Goal: Task Accomplishment & Management: Use online tool/utility

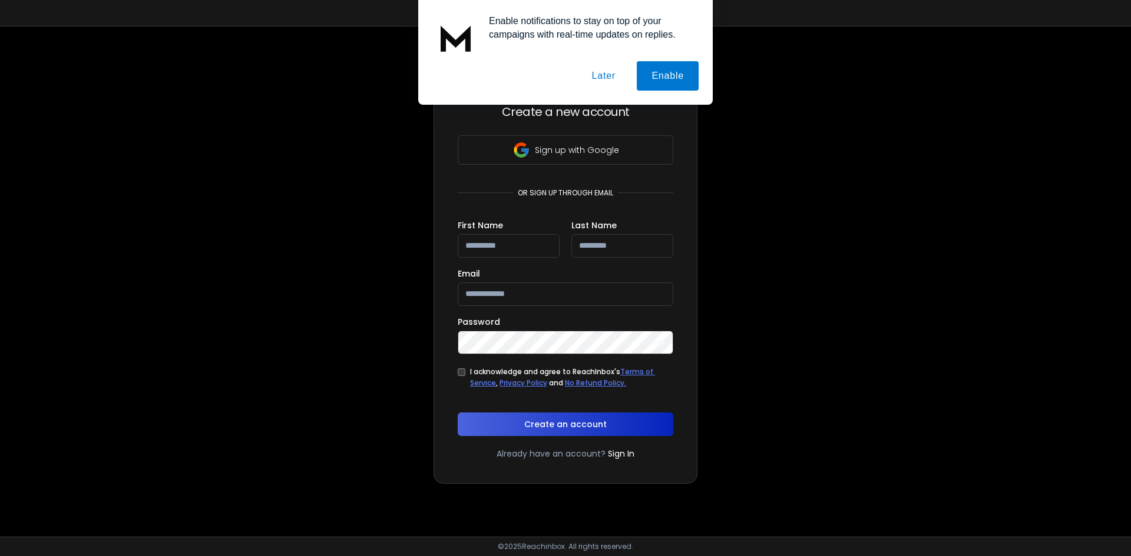
click at [281, 114] on div "Welcome to ReachInbox 10x your leads, meetings and deals. Create a new account …" at bounding box center [565, 281] width 1131 height 463
click at [609, 77] on button "Later" at bounding box center [602, 75] width 53 height 29
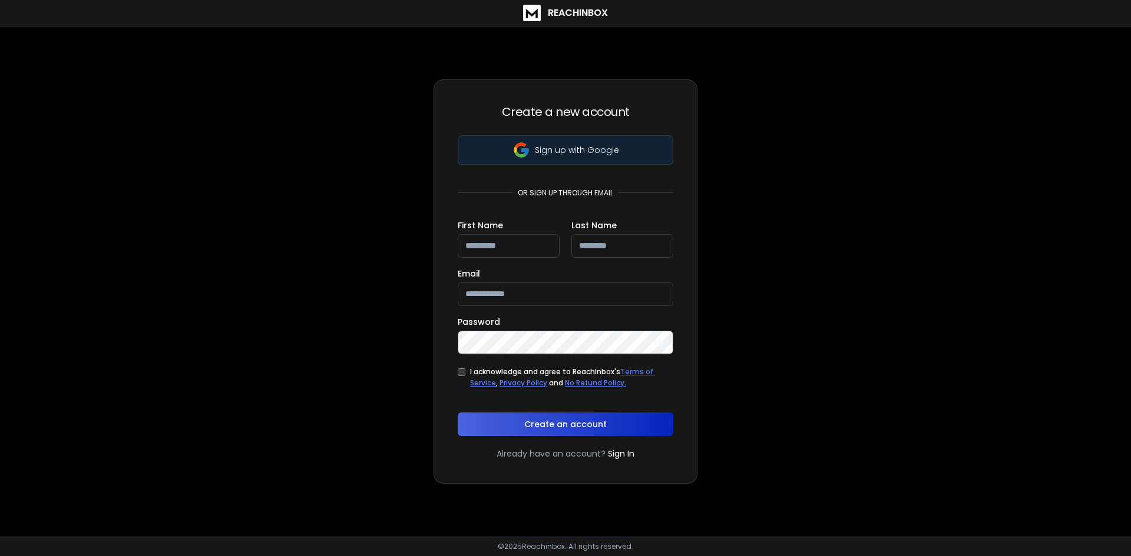
click at [563, 142] on button "Sign up with Google" at bounding box center [566, 149] width 216 height 29
click at [557, 145] on p "Sign up with Google" at bounding box center [577, 150] width 84 height 12
click at [582, 150] on p "Sign up with Google" at bounding box center [577, 150] width 84 height 12
click at [580, 148] on p "Sign up with Google" at bounding box center [577, 150] width 84 height 12
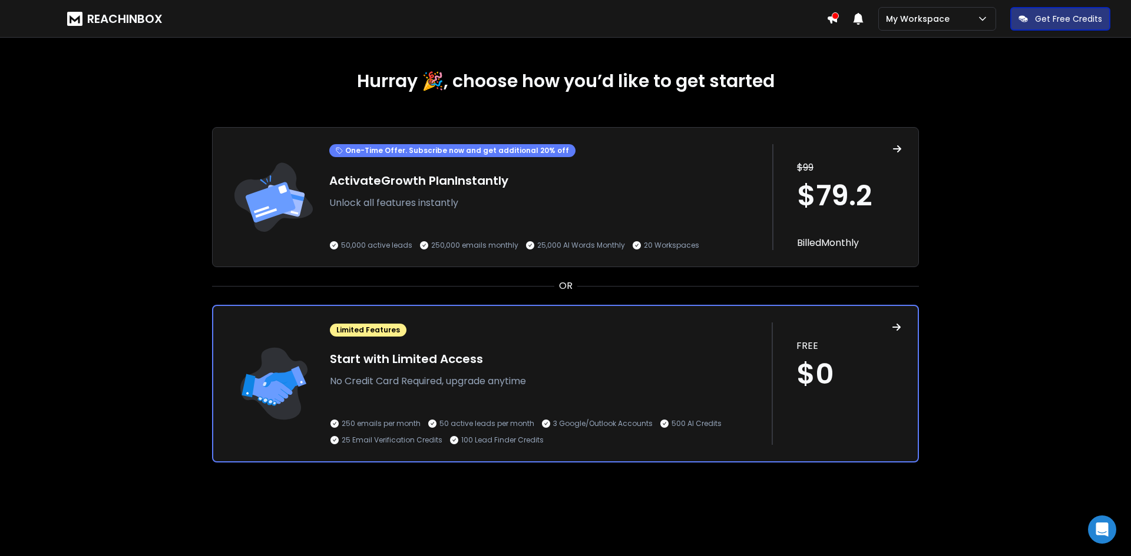
click at [801, 379] on h1 "$0" at bounding box center [848, 374] width 105 height 28
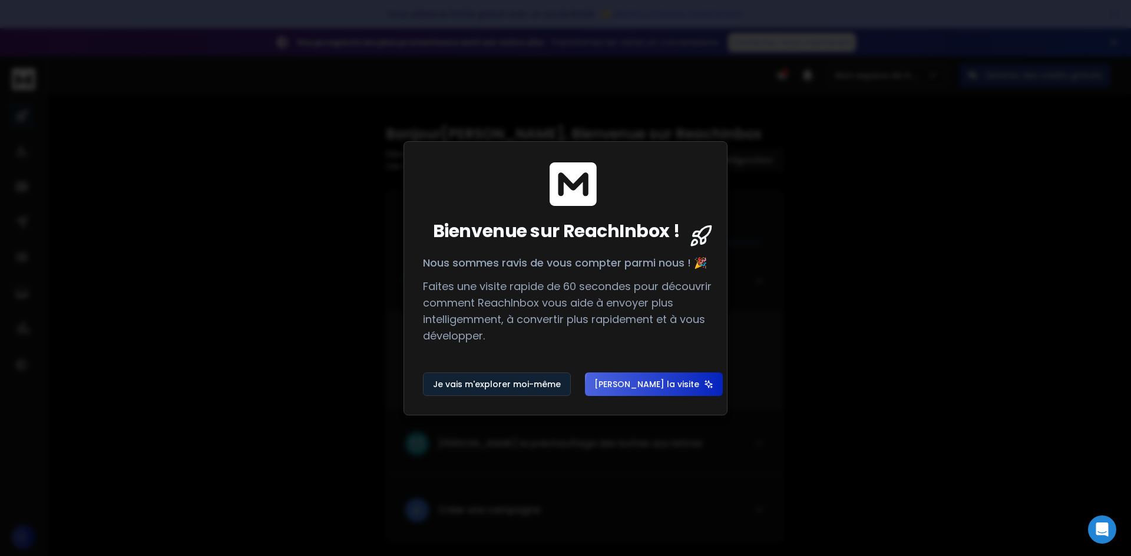
click at [515, 390] on font "Je vais m'explorer moi-même" at bounding box center [497, 385] width 128 height 12
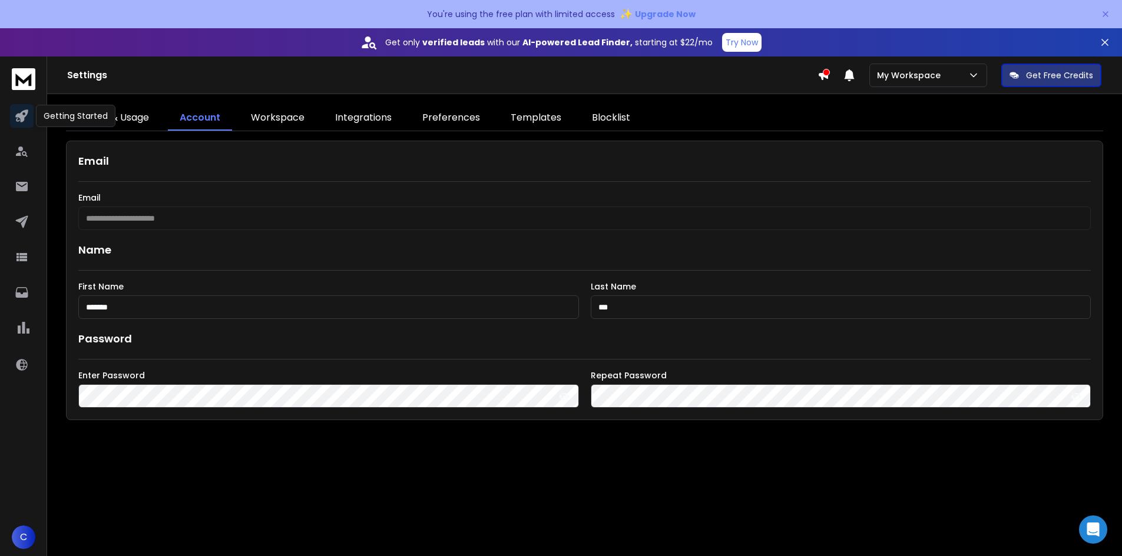
click at [24, 111] on icon at bounding box center [21, 116] width 13 height 13
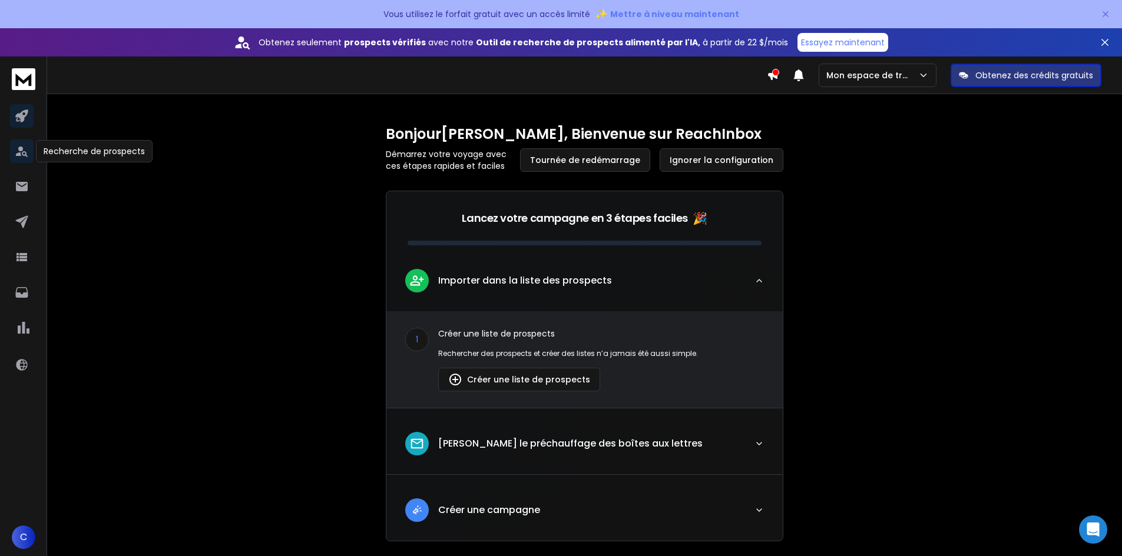
click at [22, 152] on icon at bounding box center [22, 151] width 14 height 14
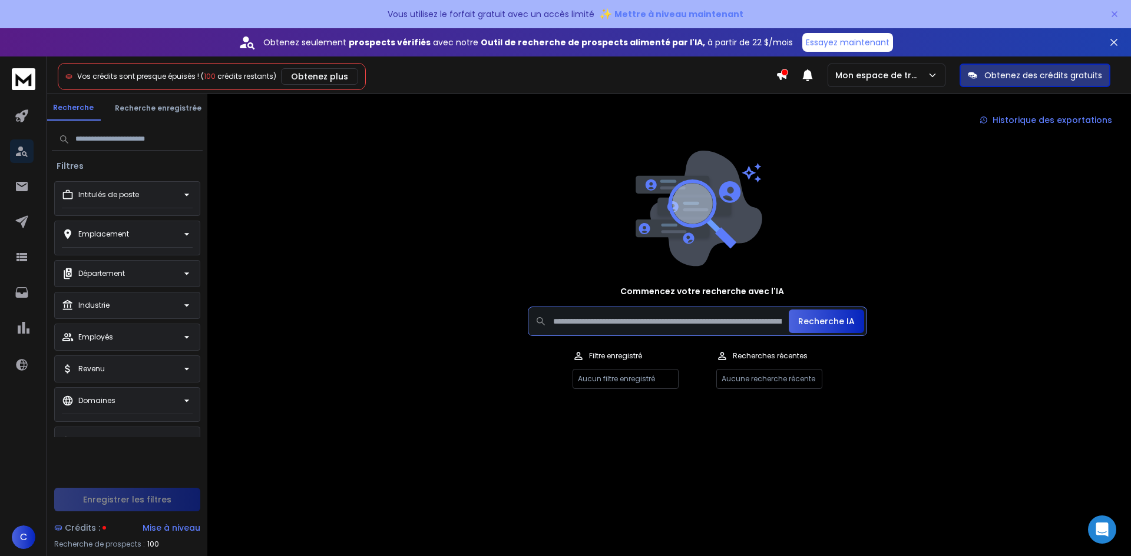
click at [181, 235] on icon at bounding box center [187, 234] width 12 height 12
click at [181, 238] on icon at bounding box center [187, 234] width 12 height 12
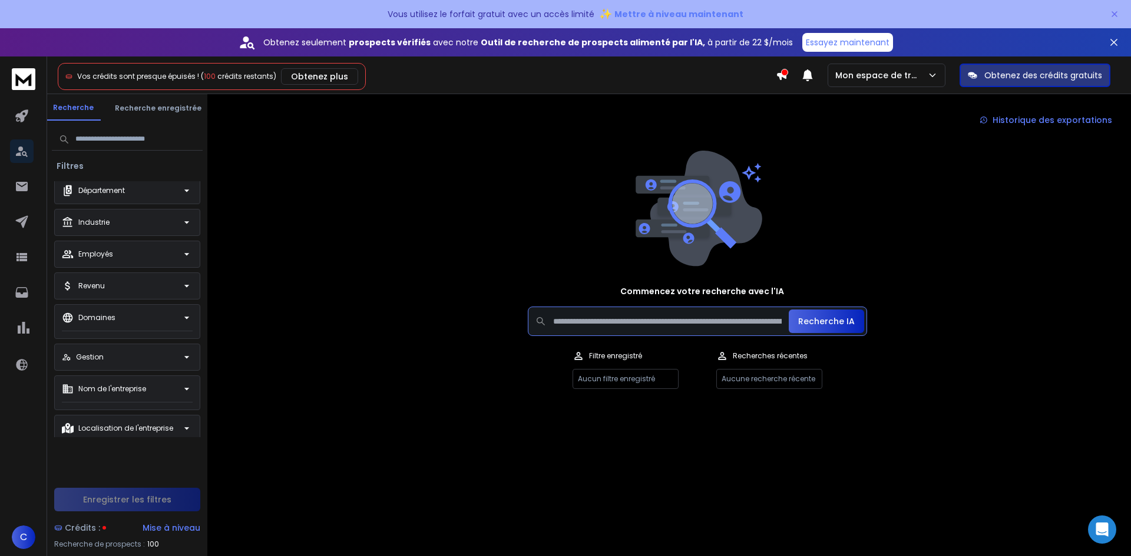
scroll to position [95, 0]
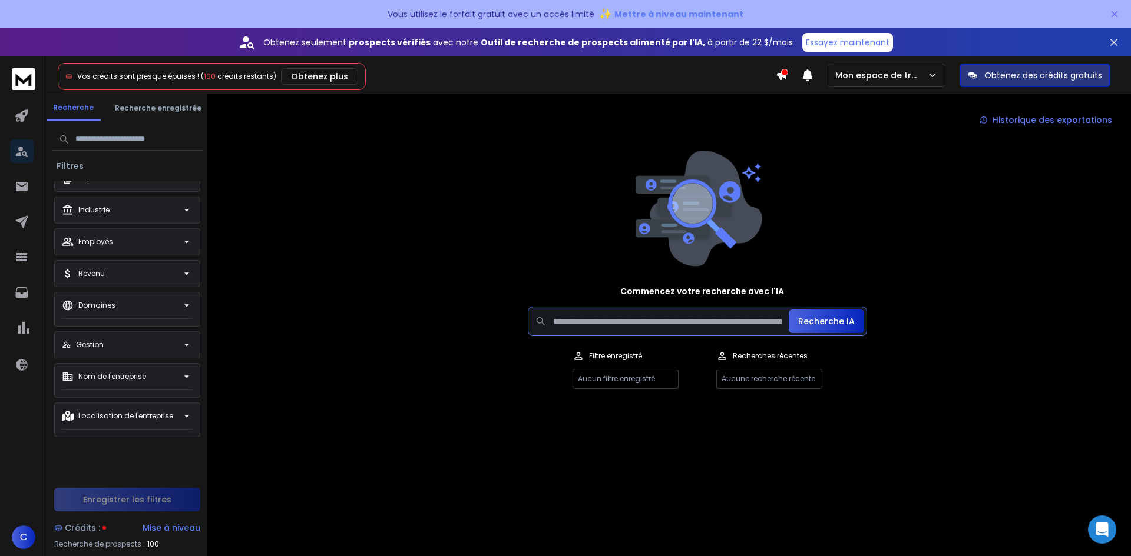
click at [176, 418] on div "Localisation de l'entreprise" at bounding box center [127, 416] width 131 height 12
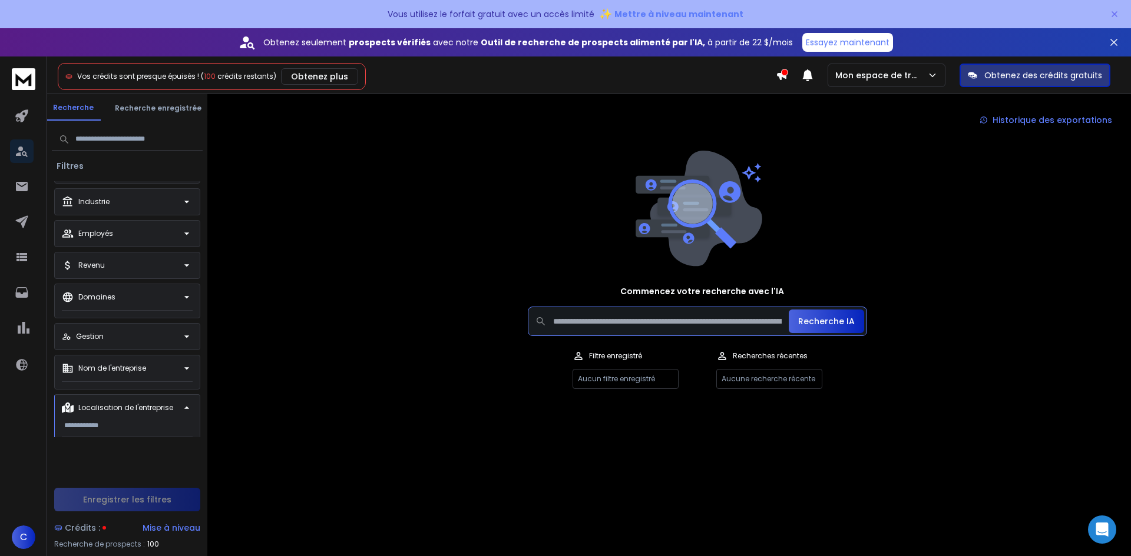
click at [176, 418] on input at bounding box center [127, 426] width 131 height 24
click at [178, 408] on div "Localisation de l'entreprise" at bounding box center [127, 408] width 131 height 12
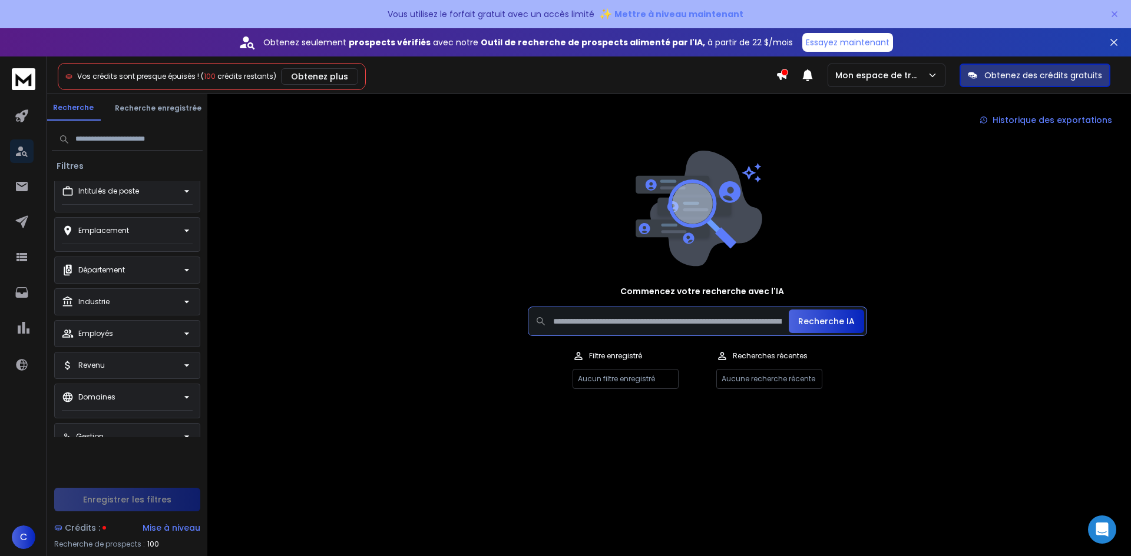
scroll to position [0, 0]
click at [185, 231] on icon at bounding box center [187, 234] width 12 height 12
drag, startPoint x: 180, startPoint y: 188, endPoint x: 180, endPoint y: 196, distance: 8.2
click at [180, 196] on div "Intitulés de poste" at bounding box center [127, 198] width 146 height 35
click at [181, 196] on icon at bounding box center [187, 195] width 12 height 12
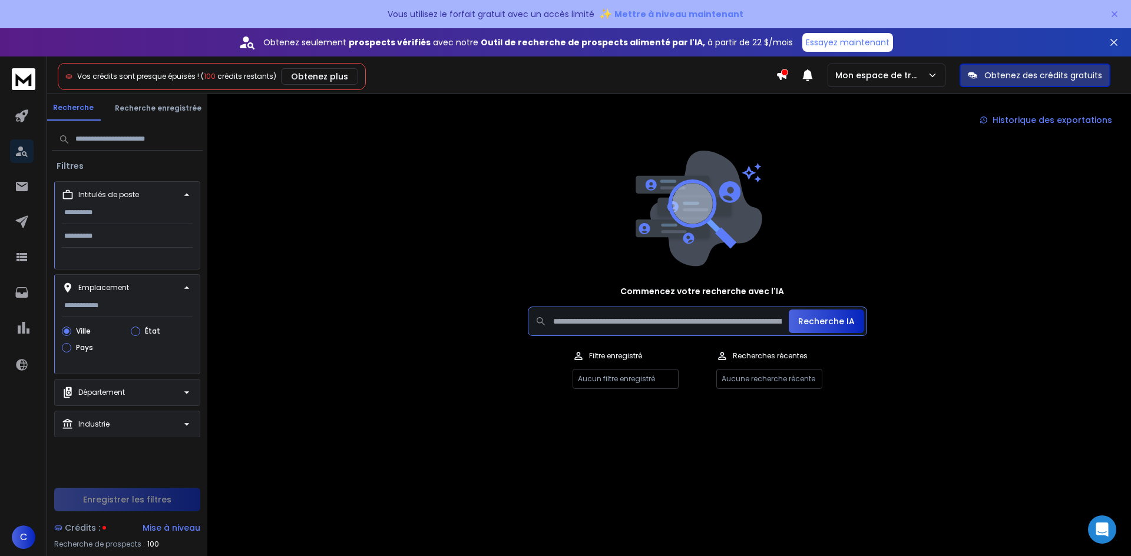
click at [164, 214] on input at bounding box center [127, 213] width 131 height 24
type input "***"
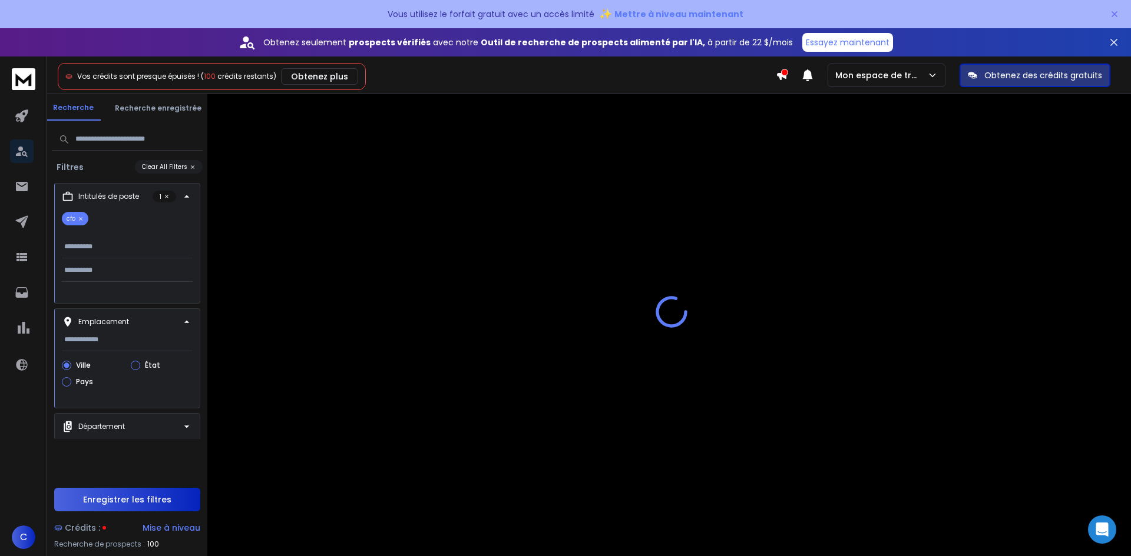
drag, startPoint x: 245, startPoint y: 231, endPoint x: 228, endPoint y: 228, distance: 16.9
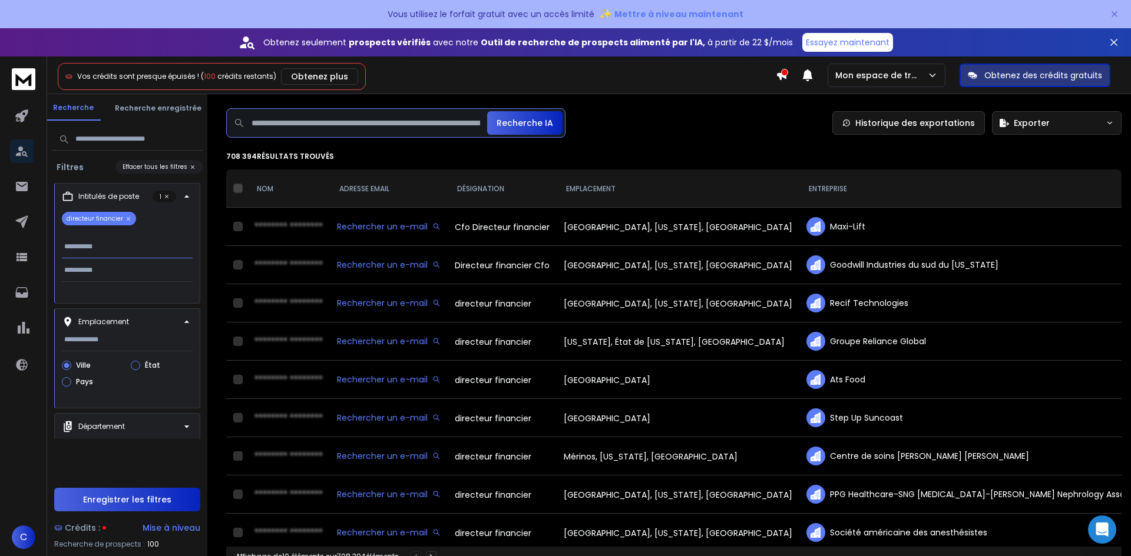
click at [126, 251] on input at bounding box center [127, 247] width 131 height 24
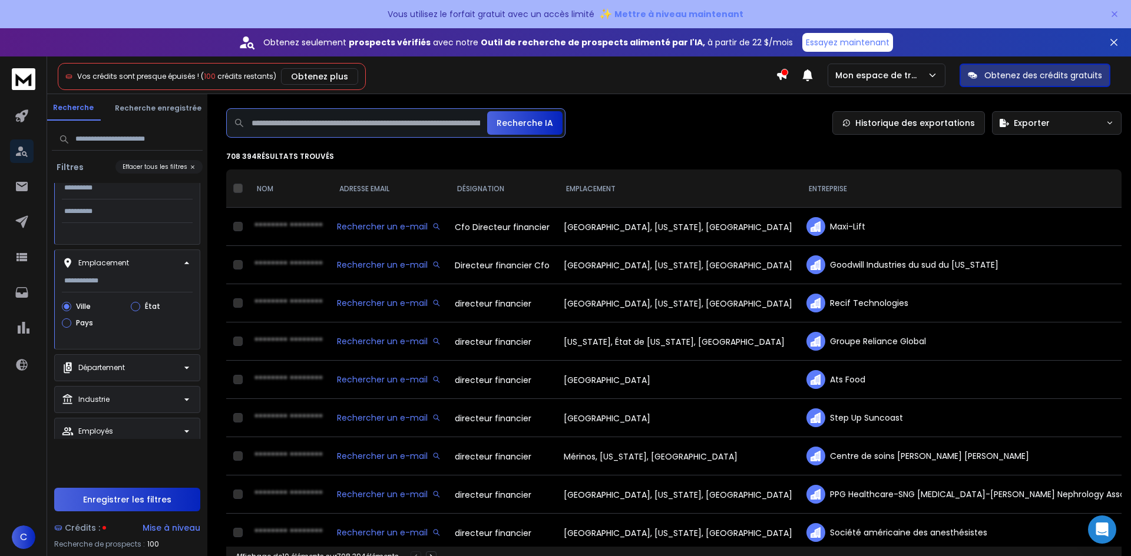
click at [62, 328] on div "Ville État Pays" at bounding box center [127, 319] width 131 height 35
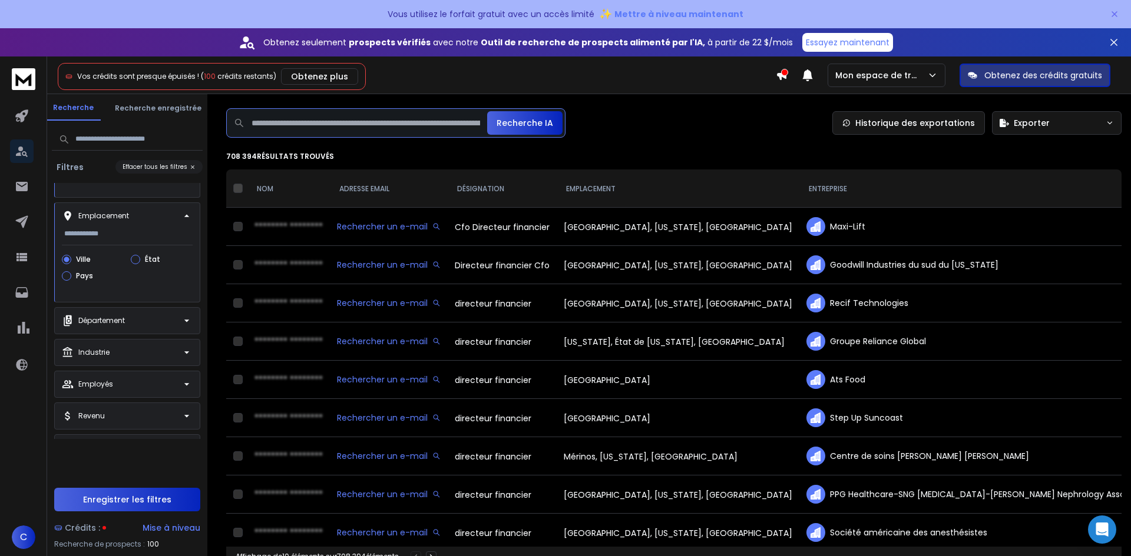
scroll to position [118, 0]
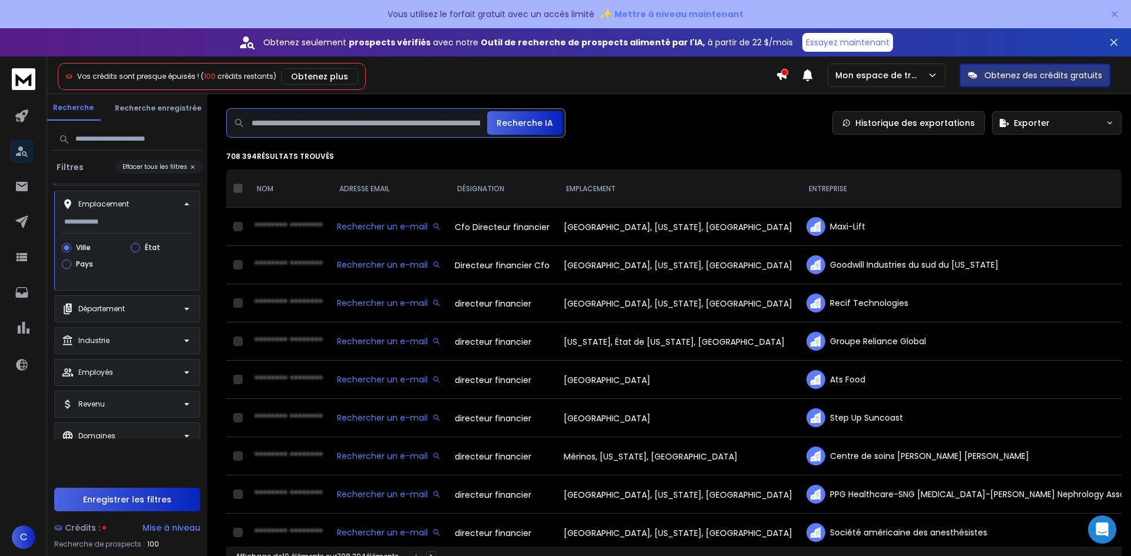
click at [65, 267] on button "Pays" at bounding box center [66, 264] width 9 height 9
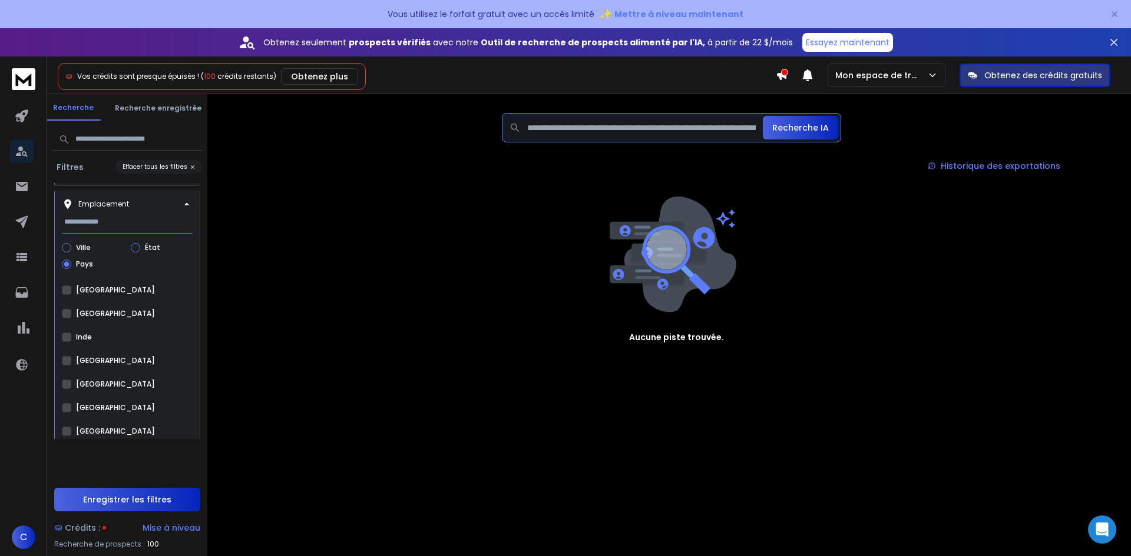
click at [99, 223] on input at bounding box center [127, 222] width 131 height 24
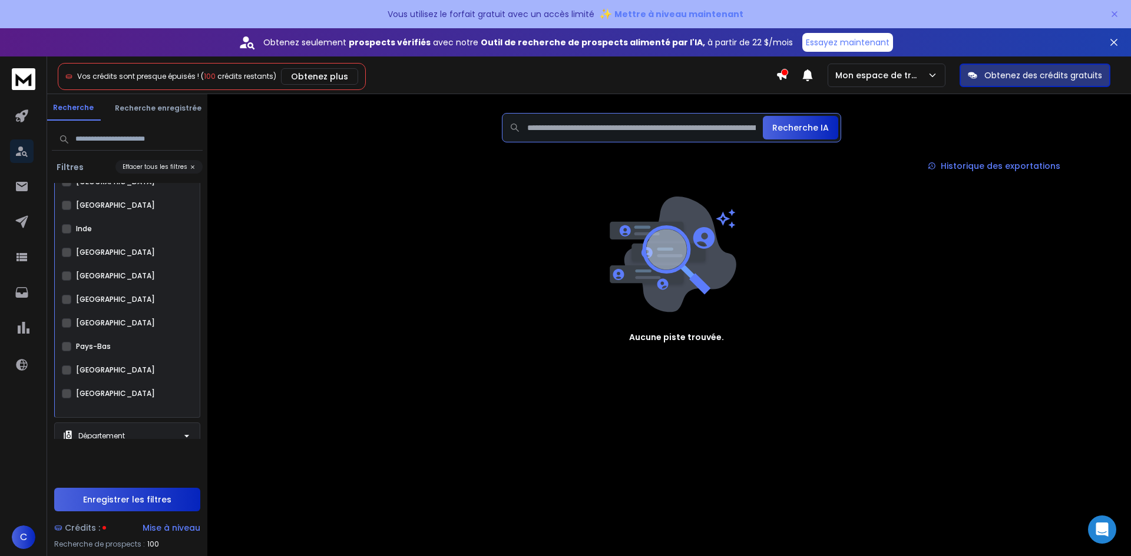
scroll to position [236, 0]
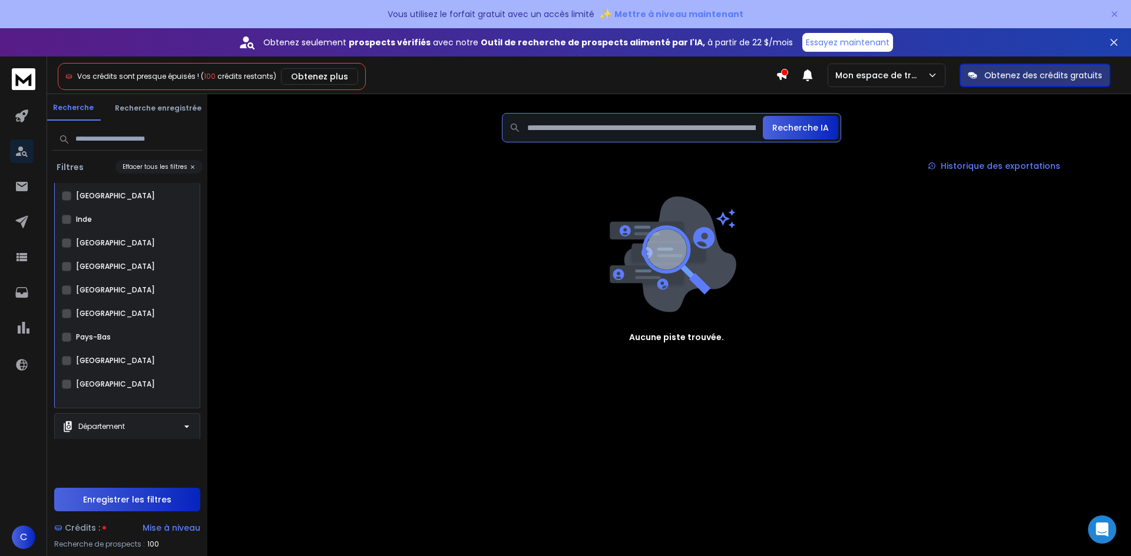
click at [93, 307] on div "[GEOGRAPHIC_DATA]" at bounding box center [127, 314] width 131 height 24
click at [65, 317] on button "[GEOGRAPHIC_DATA]" at bounding box center [66, 313] width 9 height 9
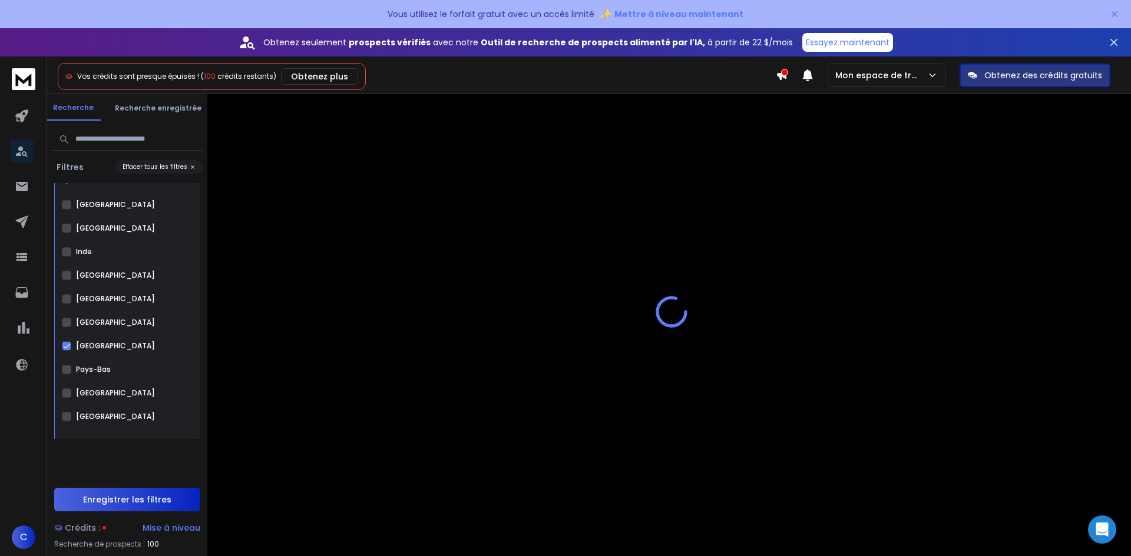
scroll to position [268, 0]
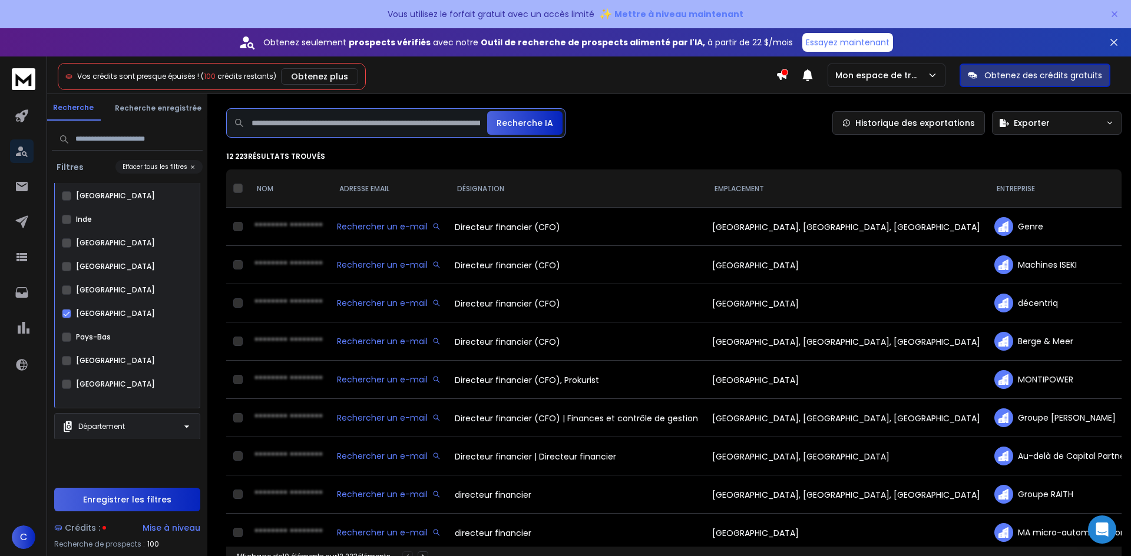
click at [67, 194] on Kingdom "[GEOGRAPHIC_DATA]" at bounding box center [66, 195] width 9 height 9
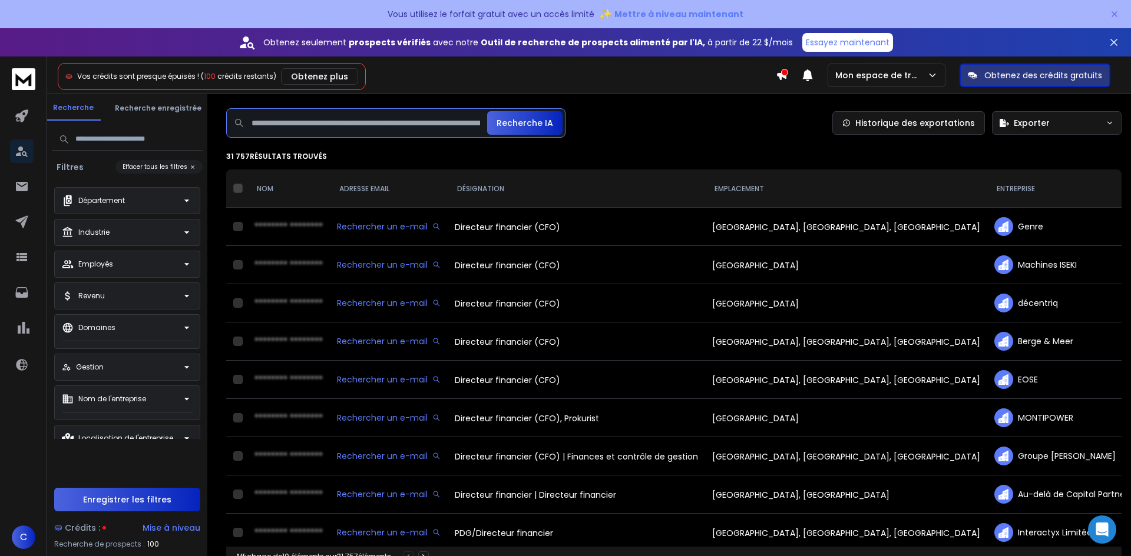
scroll to position [515, 0]
click at [181, 430] on icon at bounding box center [187, 436] width 12 height 12
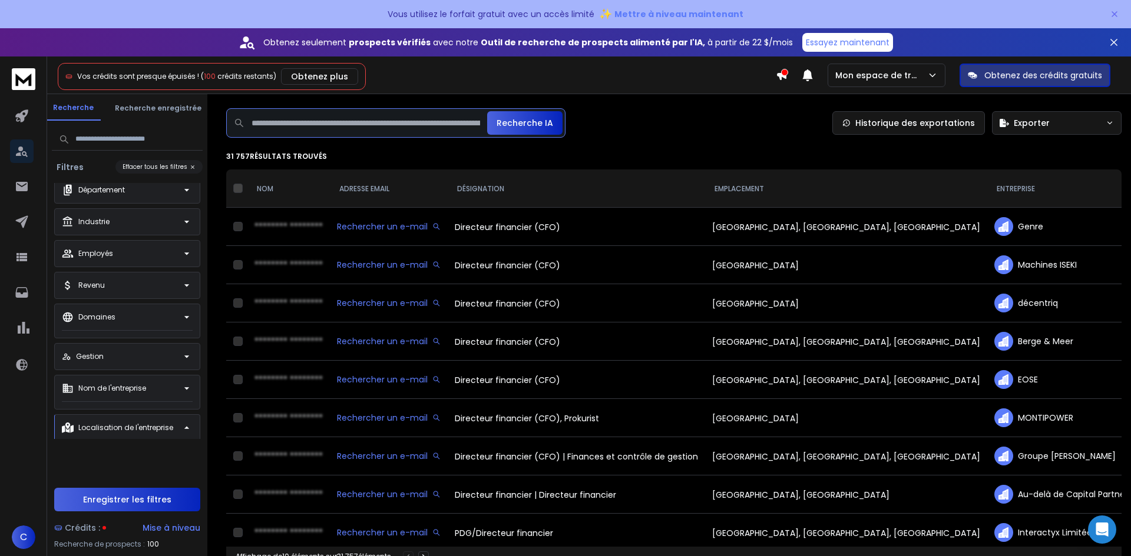
click at [131, 434] on input at bounding box center [127, 446] width 131 height 24
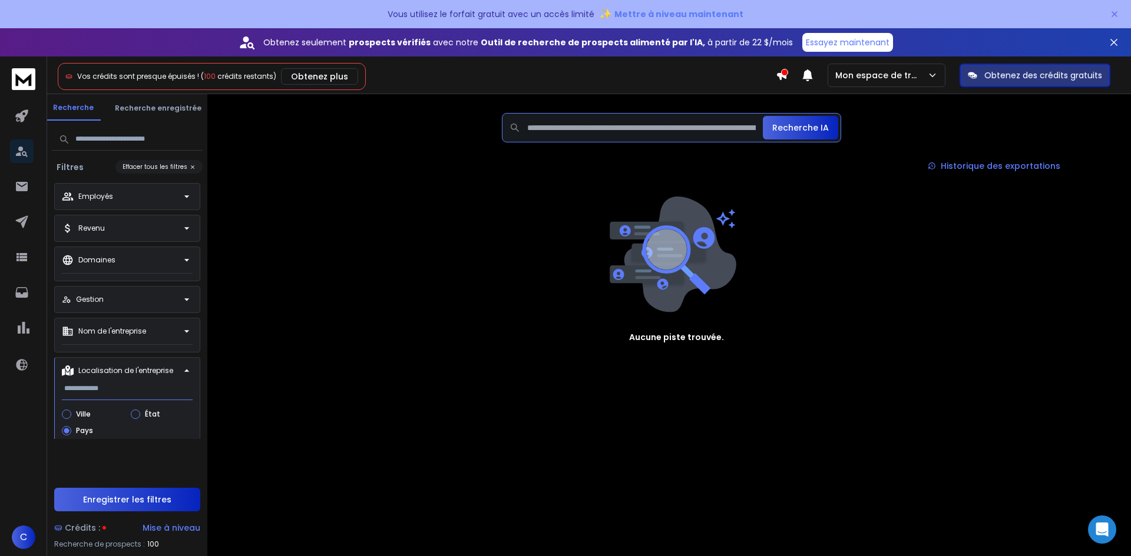
click at [120, 377] on input at bounding box center [127, 389] width 131 height 24
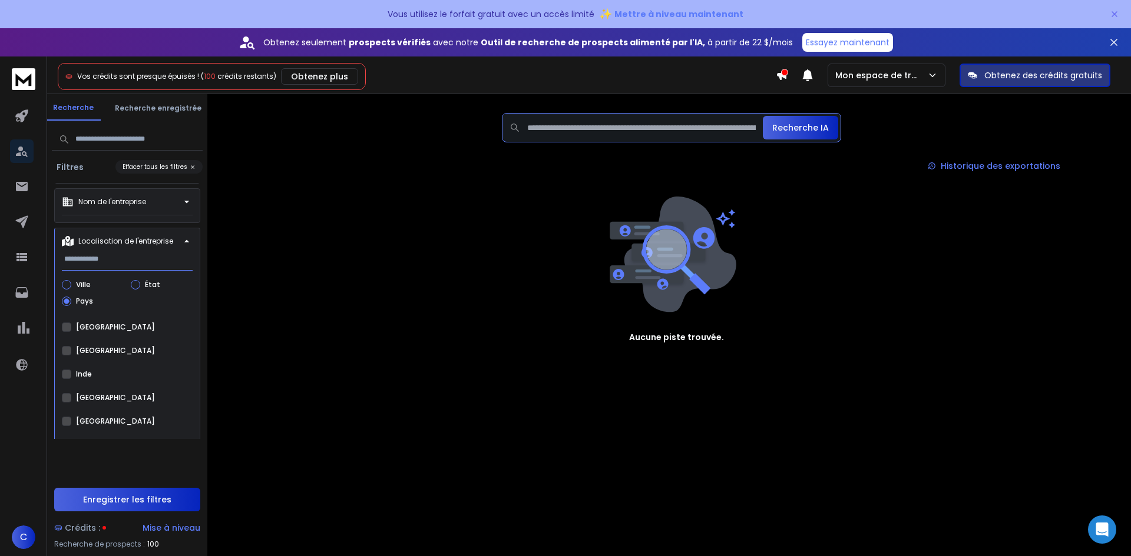
scroll to position [639, 0]
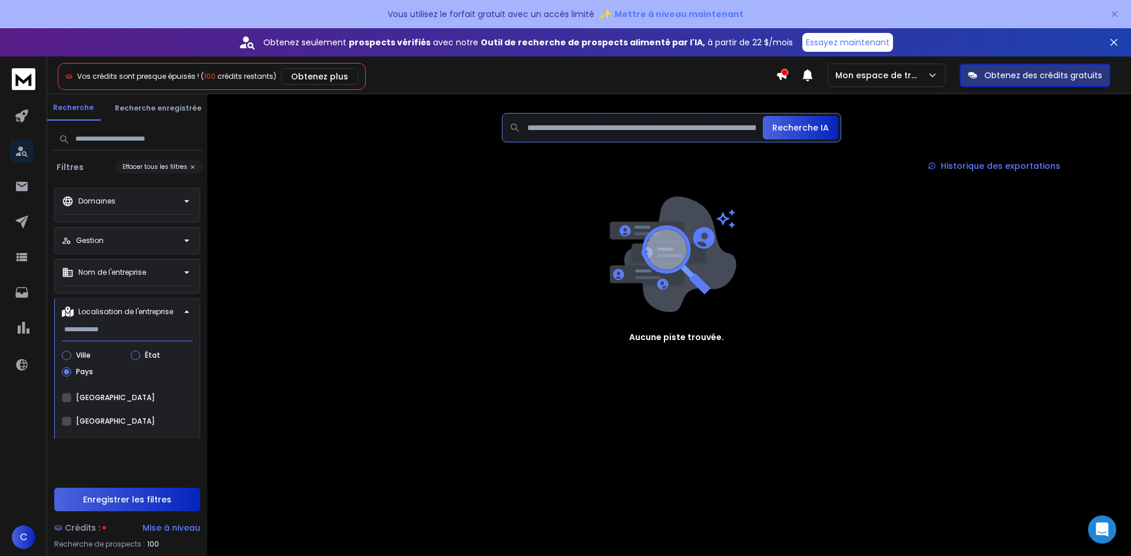
click at [108, 318] on input at bounding box center [127, 330] width 131 height 24
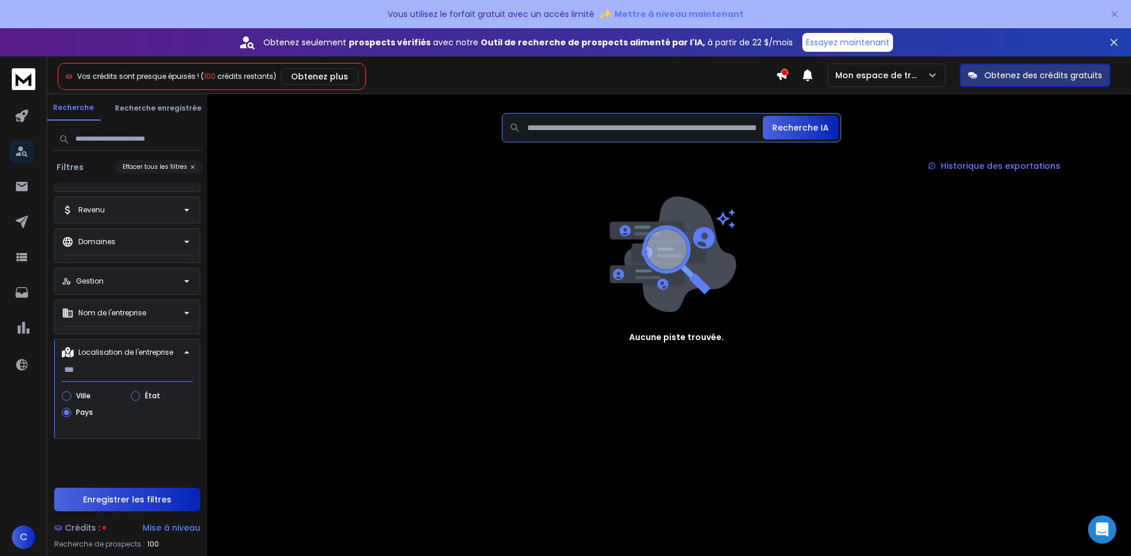
scroll to position [580, 0]
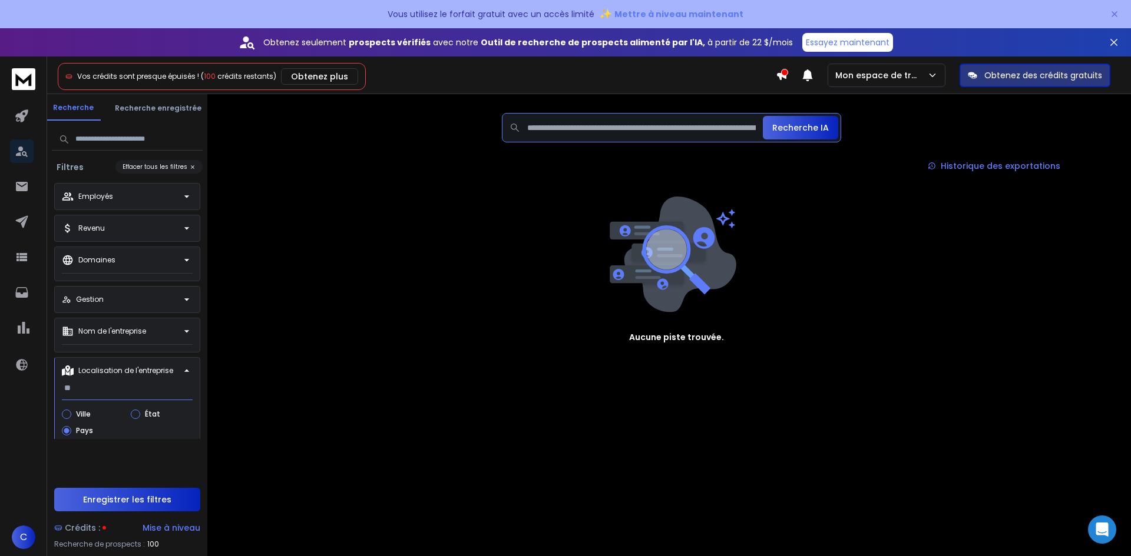
type input "*"
click at [159, 377] on input at bounding box center [127, 389] width 131 height 24
click at [154, 377] on input at bounding box center [127, 389] width 131 height 24
click at [184, 370] on icon at bounding box center [186, 371] width 5 height 2
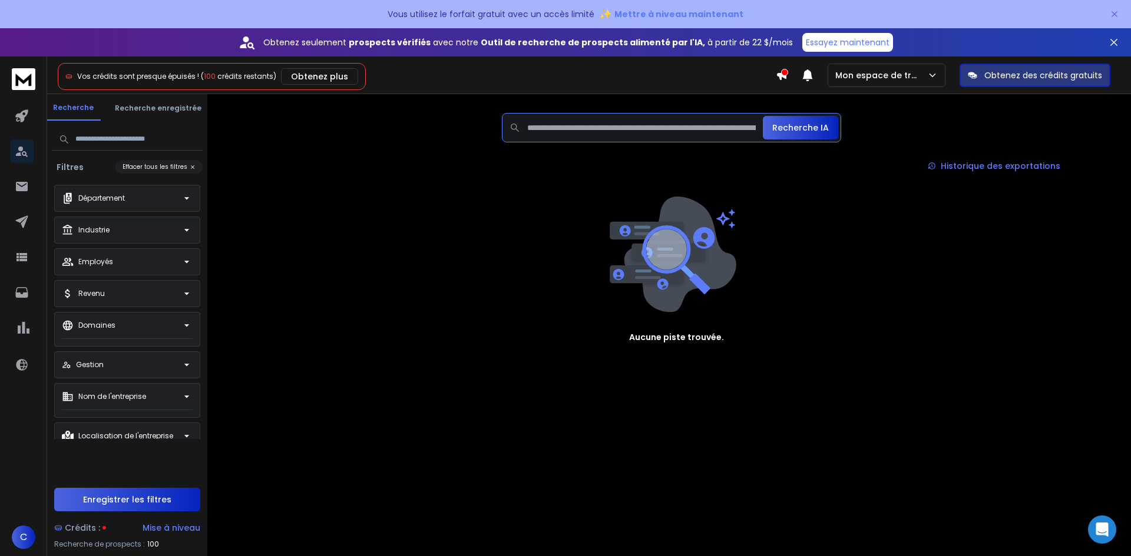
click at [184, 430] on icon at bounding box center [187, 436] width 12 height 12
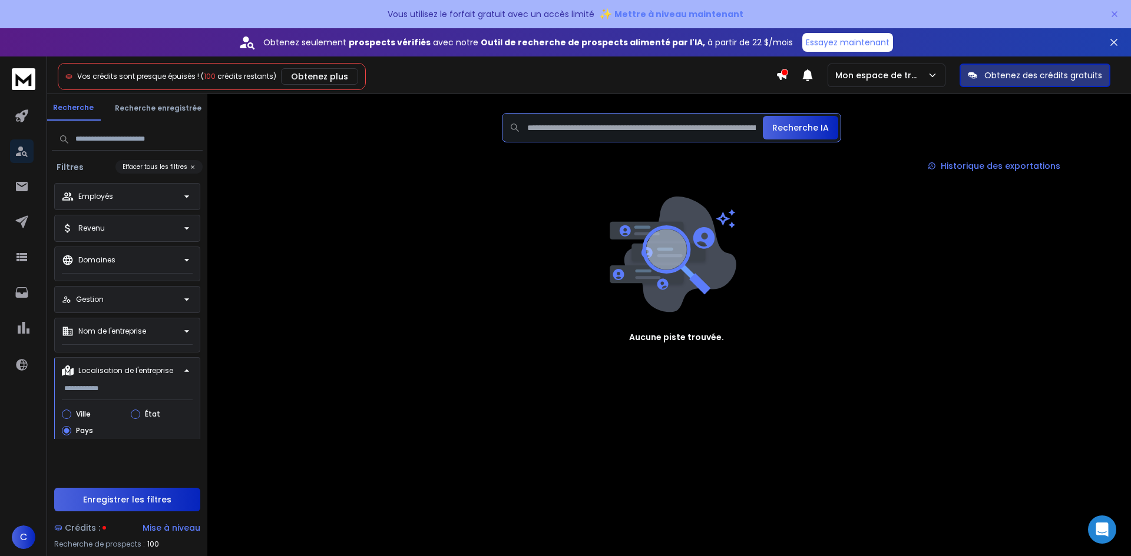
click at [150, 377] on input at bounding box center [127, 389] width 131 height 24
type input "*"
click at [134, 377] on input at bounding box center [127, 389] width 131 height 24
click at [130, 498] on font "Enregistrer les filtres" at bounding box center [127, 500] width 88 height 12
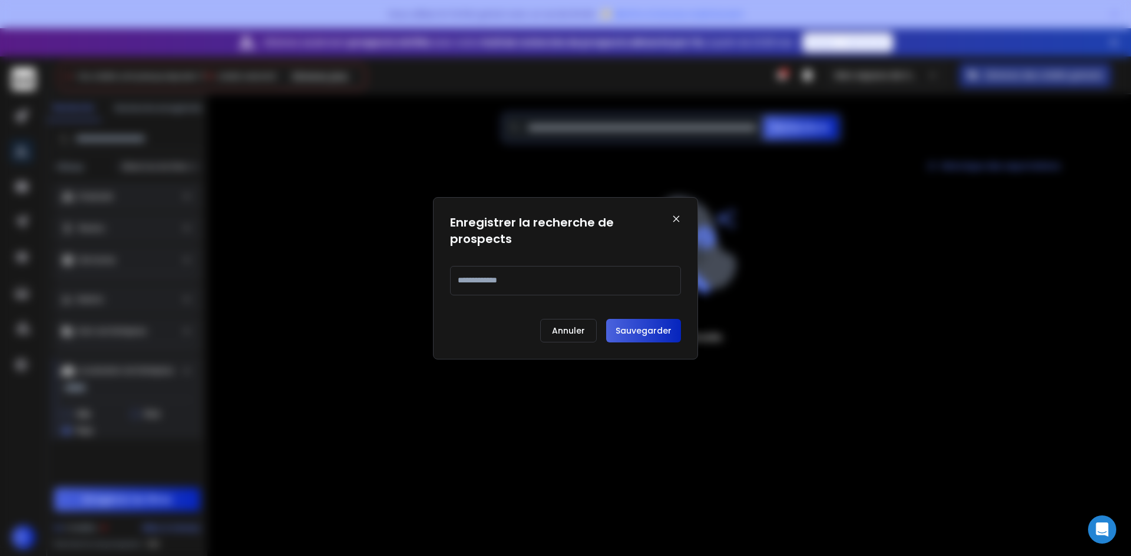
click at [678, 218] on icon at bounding box center [675, 218] width 9 height 9
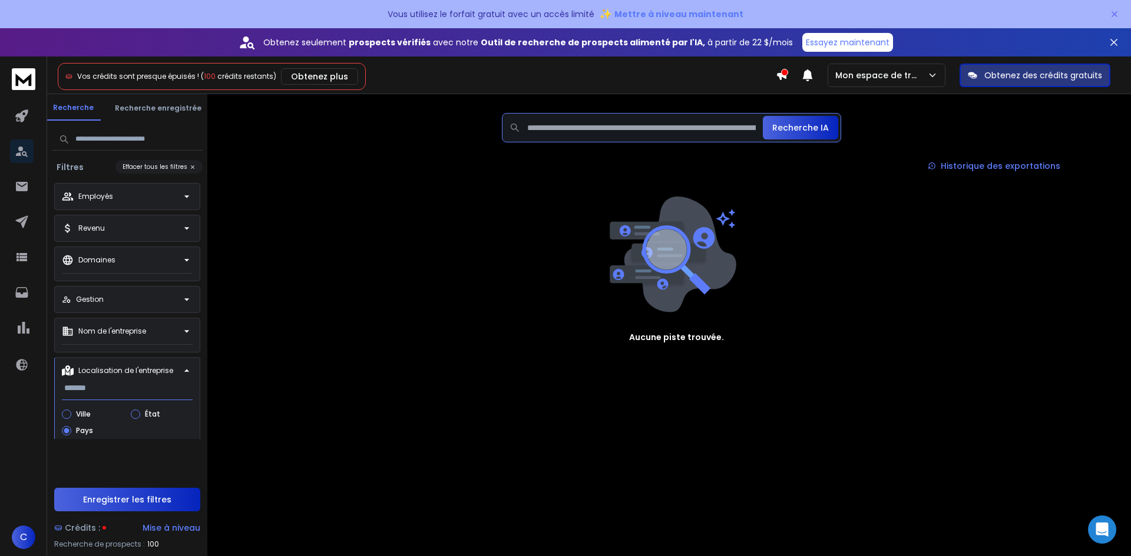
click at [121, 377] on input "*******" at bounding box center [127, 389] width 131 height 24
type input "*"
click at [16, 118] on icon at bounding box center [22, 116] width 14 height 14
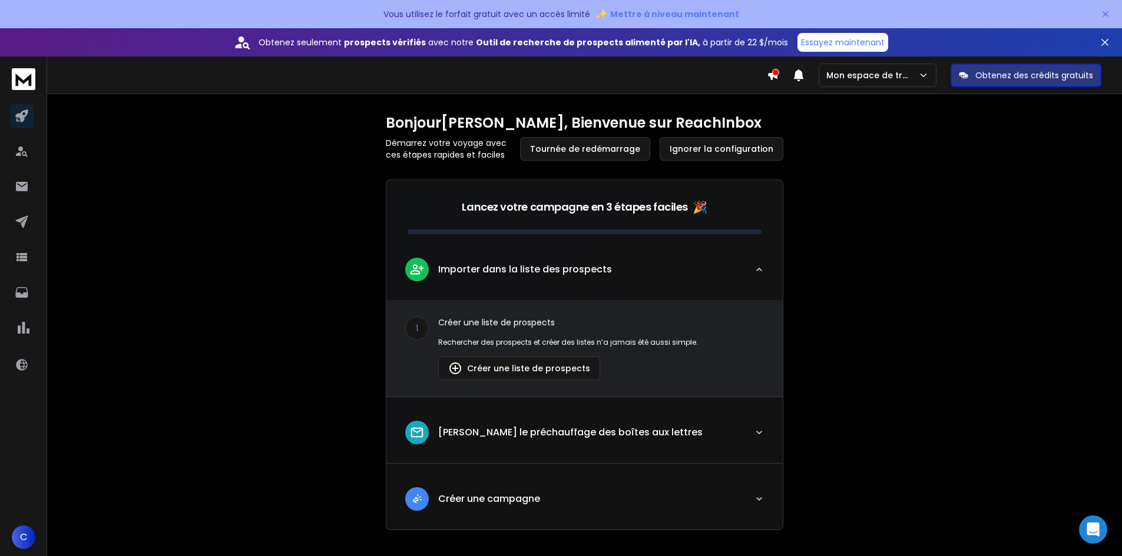
scroll to position [16, 0]
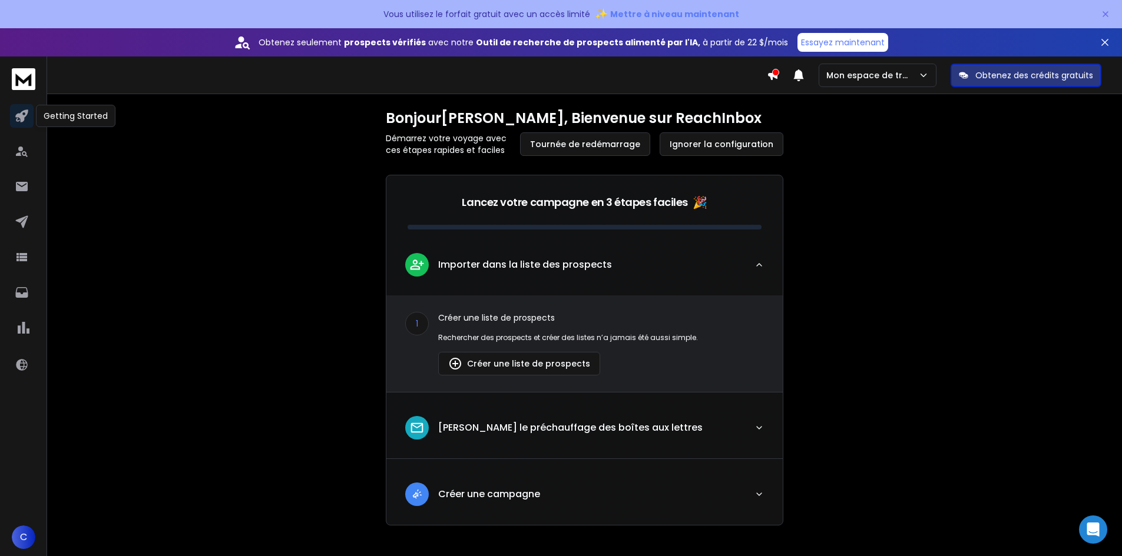
click at [15, 114] on icon at bounding box center [22, 116] width 14 height 14
click at [18, 154] on icon at bounding box center [22, 154] width 12 height 6
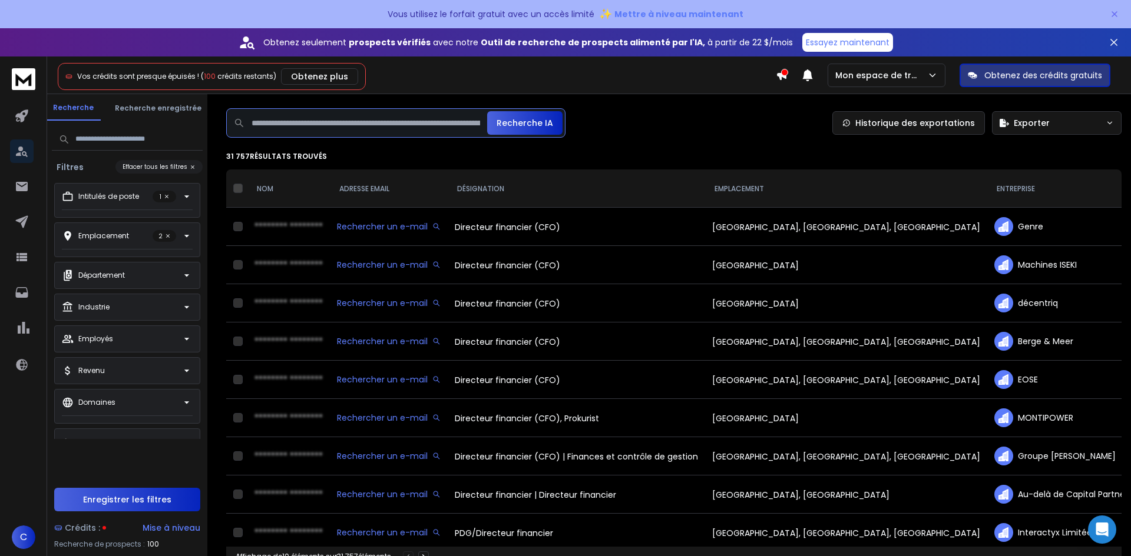
click at [126, 135] on input at bounding box center [127, 139] width 151 height 24
paste input "**********"
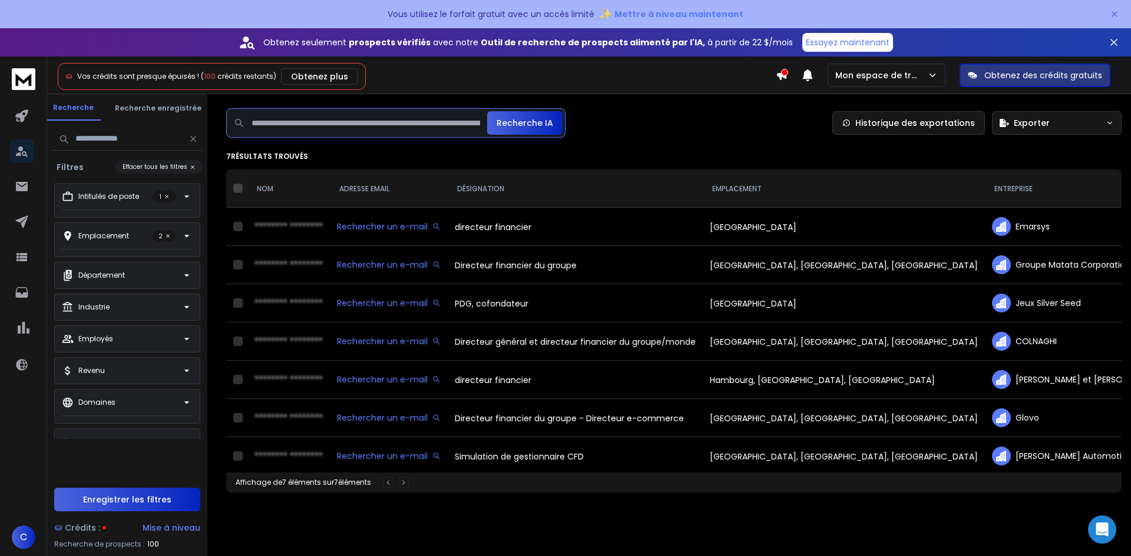
type input "**********"
click at [181, 234] on icon at bounding box center [187, 236] width 12 height 12
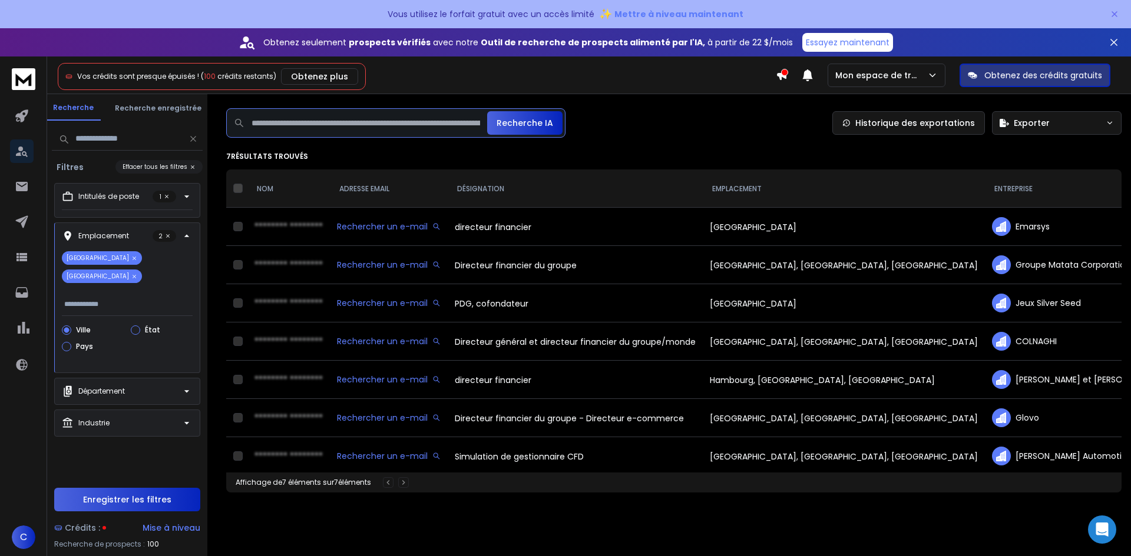
click at [131, 257] on icon at bounding box center [134, 259] width 6 height 6
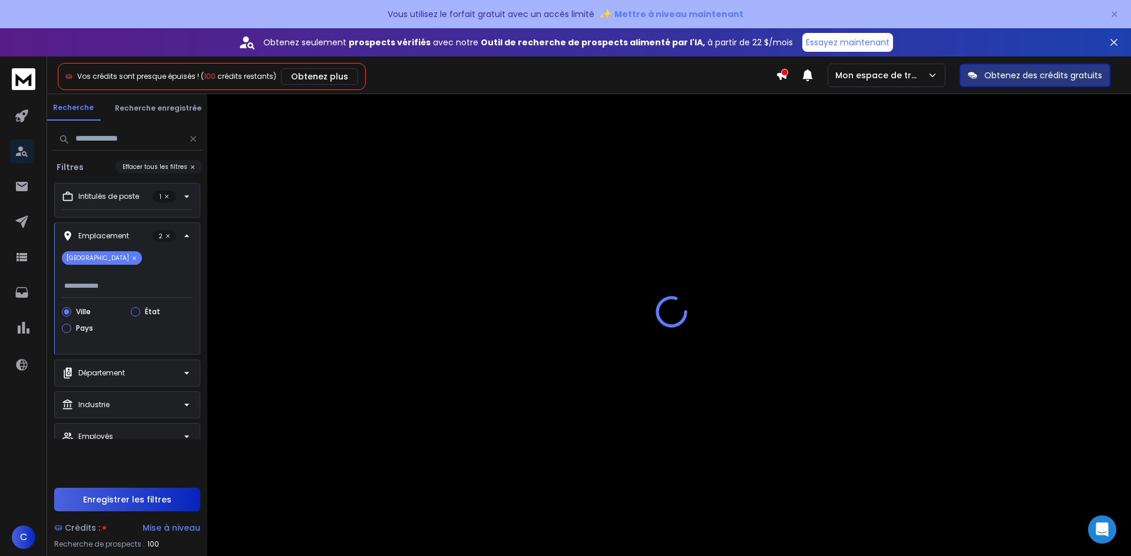
click at [131, 257] on icon at bounding box center [134, 259] width 6 height 6
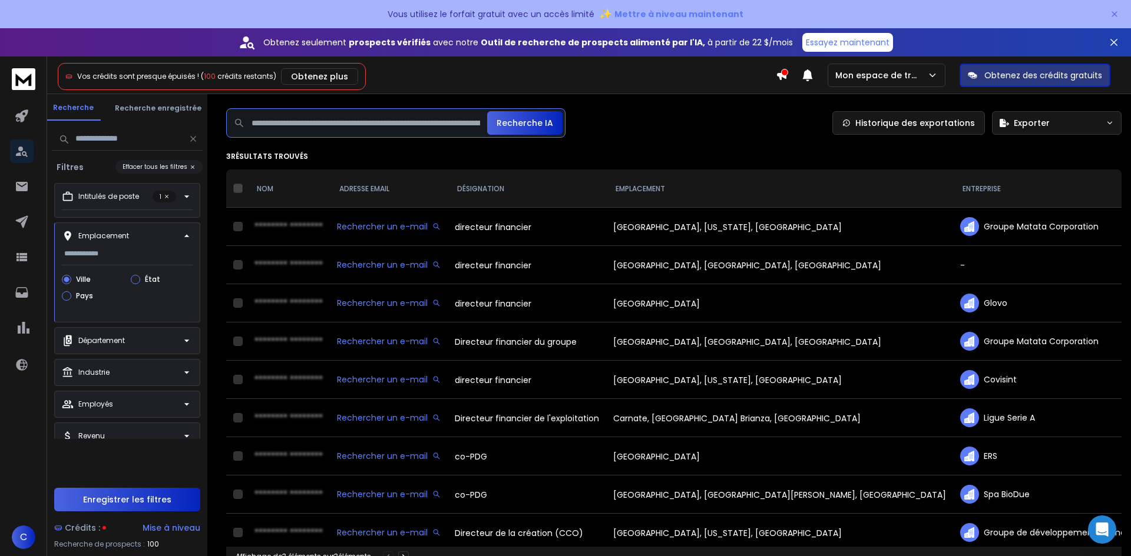
click at [184, 196] on icon at bounding box center [187, 197] width 12 height 12
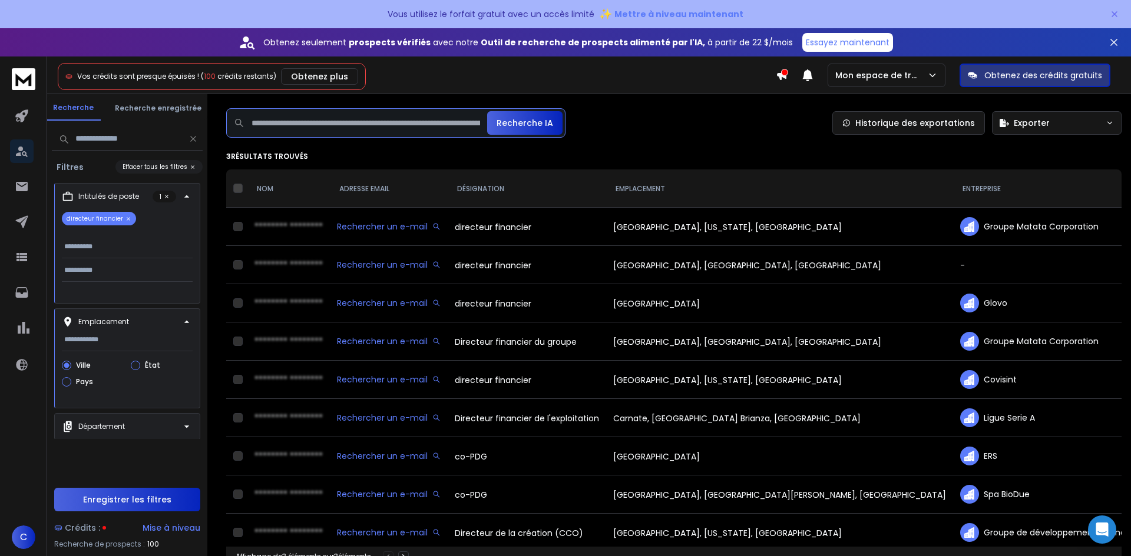
click at [126, 214] on p "directeur financier" at bounding box center [99, 219] width 74 height 14
click at [122, 218] on p "directeur financier" at bounding box center [99, 219] width 74 height 14
click at [127, 218] on icon at bounding box center [129, 219] width 4 height 4
